Goal: Task Accomplishment & Management: Manage account settings

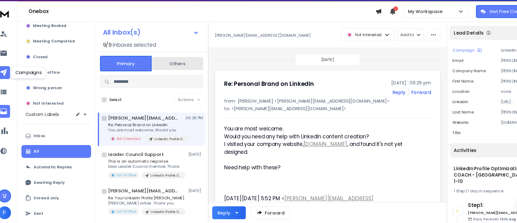
click at [10, 81] on icon at bounding box center [11, 81] width 6 height 6
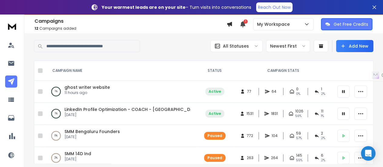
click at [131, 21] on h1 "Campaigns" at bounding box center [131, 21] width 192 height 7
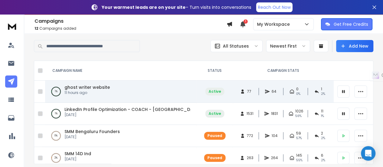
click at [95, 86] on span "ghost writer website" at bounding box center [87, 87] width 45 height 6
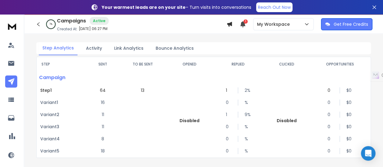
scroll to position [273, 0]
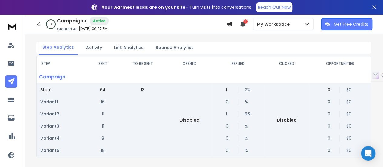
drag, startPoint x: 227, startPoint y: 112, endPoint x: 221, endPoint y: 112, distance: 5.8
click at [221, 112] on div "1 2 % 0 % 1 9 % 0 % 0 % 0 %" at bounding box center [238, 120] width 45 height 67
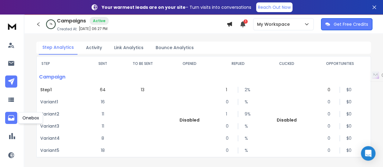
click at [14, 118] on icon at bounding box center [11, 117] width 6 height 5
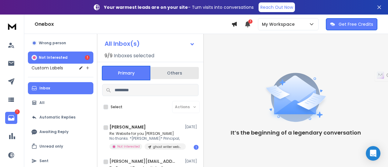
scroll to position [181, 0]
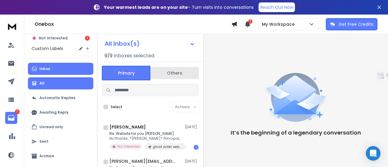
click at [78, 83] on button "All" at bounding box center [60, 83] width 65 height 12
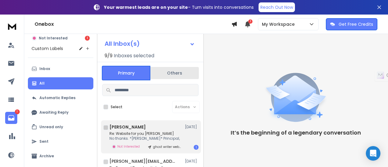
click at [165, 131] on div "[PERSON_NAME] [DATE] Re: Website for you [PERSON_NAME] No thanks. *[PERSON_NAME…" at bounding box center [153, 137] width 89 height 26
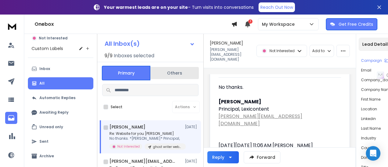
scroll to position [61, 0]
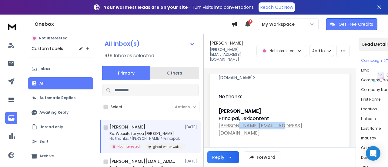
drag, startPoint x: 279, startPoint y: 102, endPoint x: 239, endPoint y: 105, distance: 40.1
click at [239, 122] on div "[PERSON_NAME][EMAIL_ADDRESS][DOMAIN_NAME]" at bounding box center [277, 129] width 118 height 15
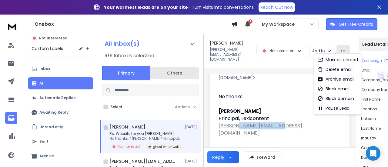
click at [350, 46] on button "button" at bounding box center [342, 51] width 13 height 12
click at [345, 97] on div "Block domain" at bounding box center [335, 98] width 36 height 6
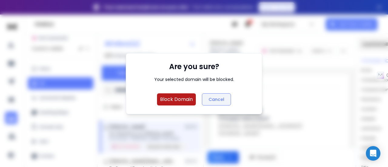
click at [184, 100] on button "Block Domain" at bounding box center [176, 99] width 39 height 12
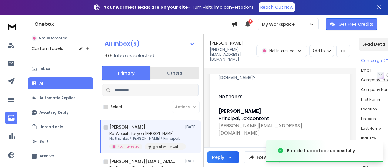
scroll to position [30, 0]
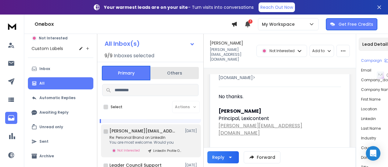
click at [173, 128] on div "[PERSON_NAME][EMAIL_ADDRESS][DOMAIN_NAME] [DATE]" at bounding box center [153, 131] width 89 height 6
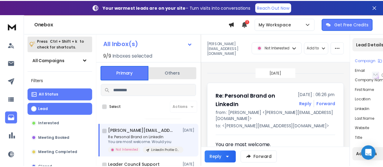
scroll to position [155, 0]
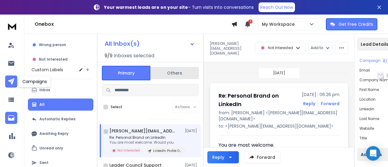
click at [12, 78] on icon at bounding box center [11, 81] width 7 height 7
